Goal: Check status: Check status

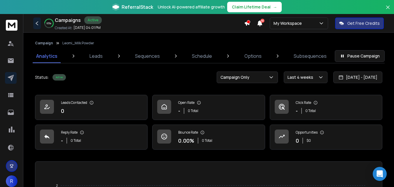
click at [36, 23] on icon at bounding box center [37, 23] width 2 height 4
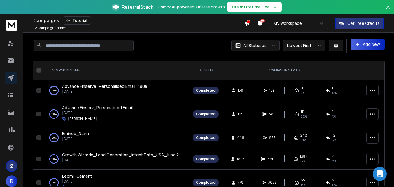
click at [99, 155] on span "Growth Wizards_Lead Generation_Intent Data_USA_June 2025" at bounding box center [124, 155] width 124 height 6
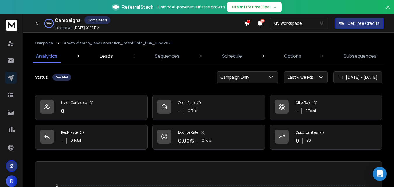
click at [111, 58] on p "Leads" at bounding box center [106, 55] width 13 height 7
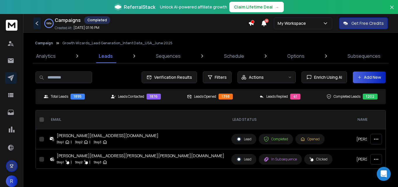
click at [36, 24] on icon at bounding box center [36, 23] width 5 height 5
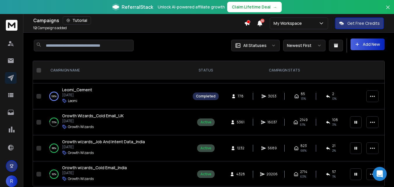
scroll to position [87, 0]
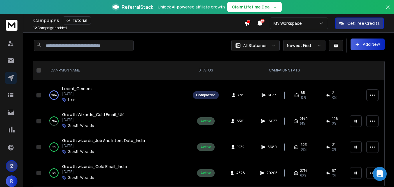
click at [107, 114] on span "Growth Wizards_Cold Email_UK" at bounding box center [93, 115] width 62 height 6
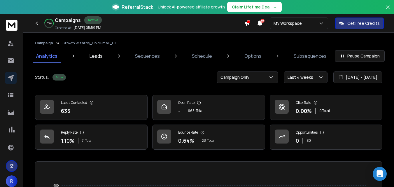
click at [94, 55] on p "Leads" at bounding box center [96, 55] width 13 height 7
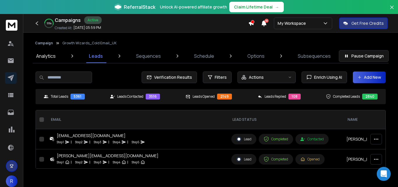
click at [43, 56] on p "Analytics" at bounding box center [46, 55] width 20 height 7
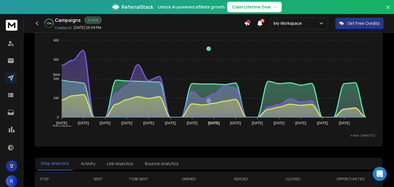
scroll to position [146, 0]
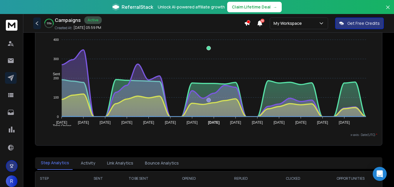
click at [37, 23] on icon at bounding box center [36, 23] width 5 height 5
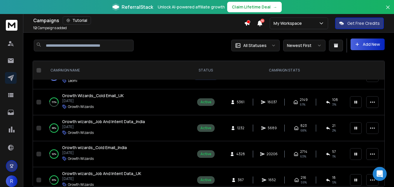
scroll to position [117, 0]
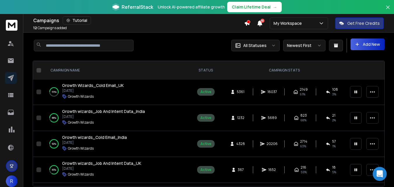
click at [105, 112] on span "Growth wizards_Job And Intent Data_India" at bounding box center [103, 111] width 83 height 6
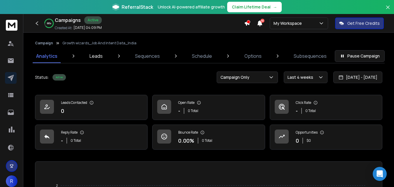
click at [97, 57] on p "Leads" at bounding box center [96, 55] width 13 height 7
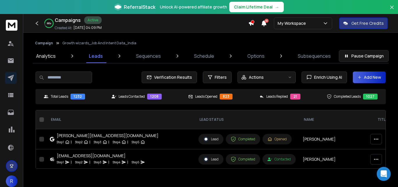
click at [44, 57] on p "Analytics" at bounding box center [46, 55] width 20 height 7
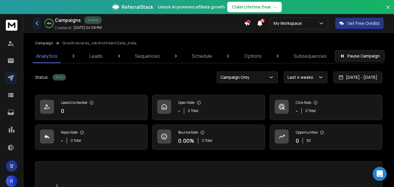
click at [36, 23] on icon at bounding box center [37, 23] width 2 height 4
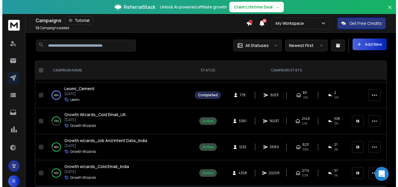
scroll to position [117, 0]
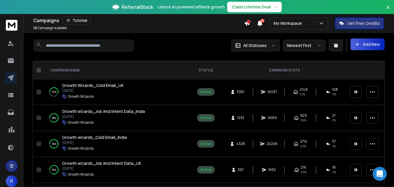
click at [94, 136] on span "Growth wizards_Cold Email_India" at bounding box center [94, 137] width 65 height 6
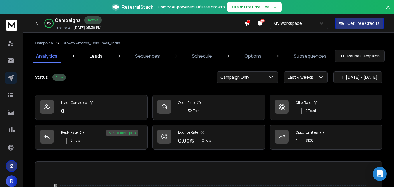
click at [95, 56] on p "Leads" at bounding box center [96, 55] width 13 height 7
